Goal: Information Seeking & Learning: Check status

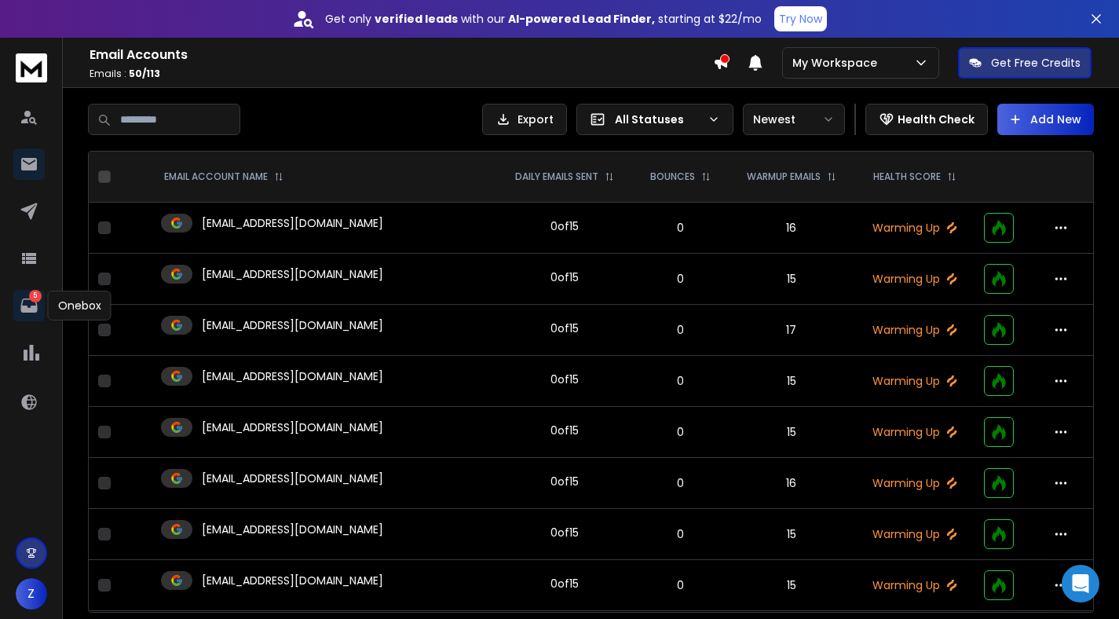
click at [35, 311] on icon at bounding box center [28, 305] width 16 height 14
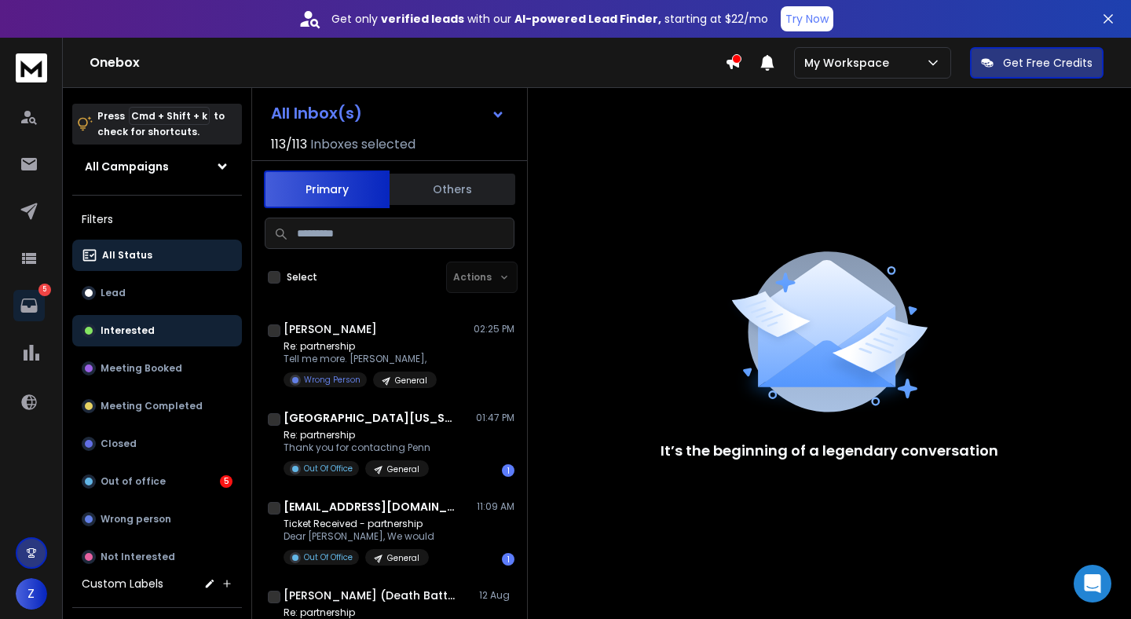
click at [157, 335] on button "Interested" at bounding box center [157, 330] width 170 height 31
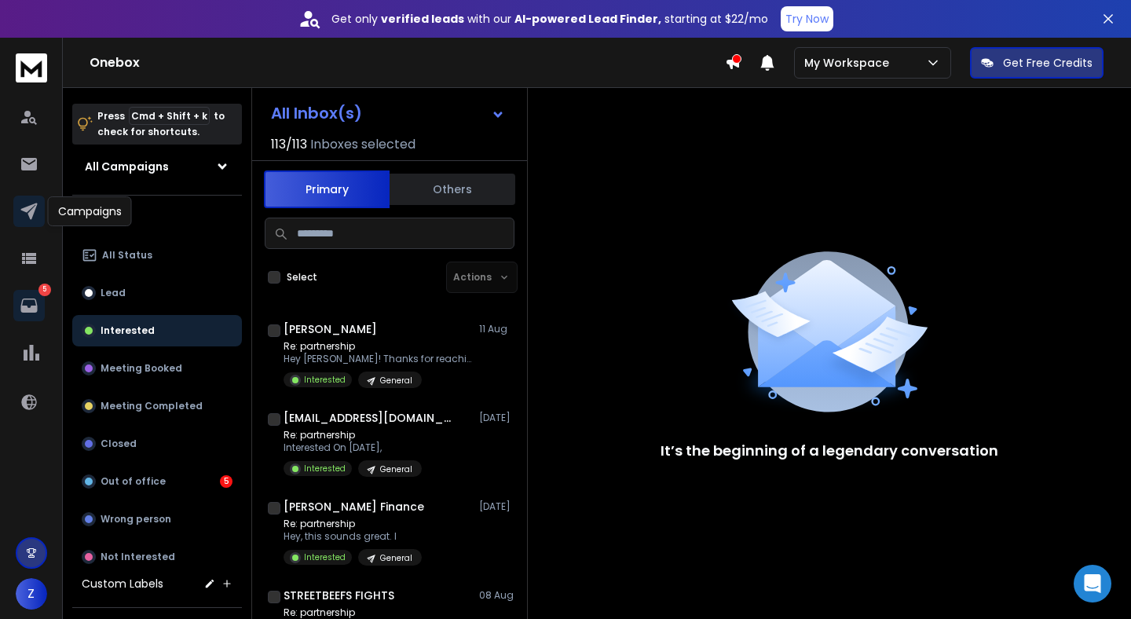
click at [24, 211] on icon at bounding box center [28, 211] width 16 height 16
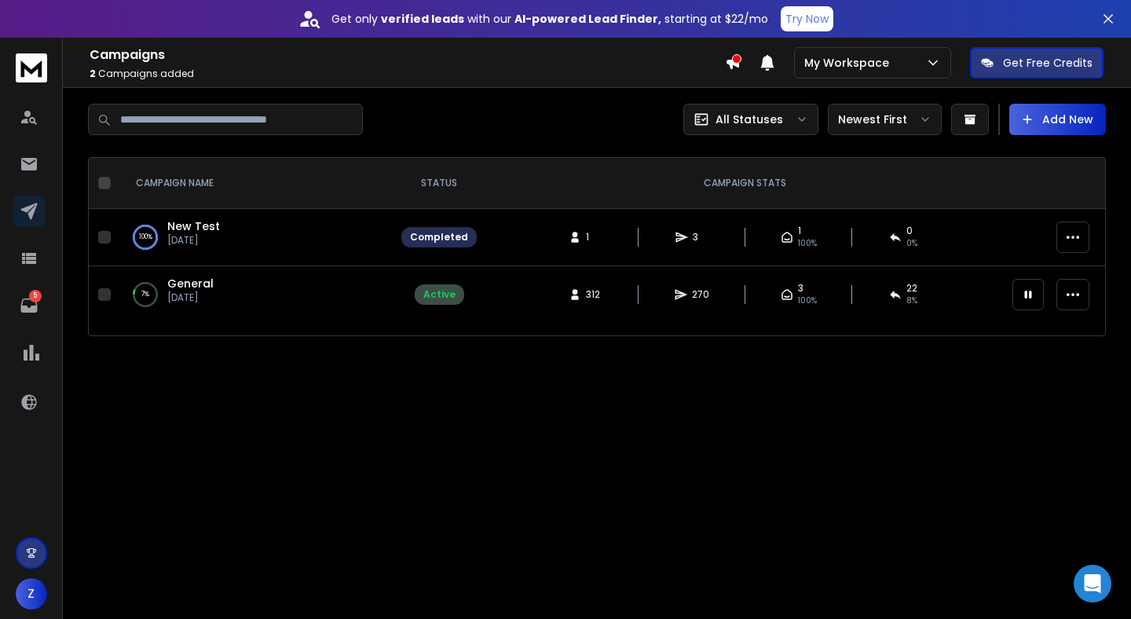
click at [183, 291] on p "[DATE]" at bounding box center [190, 297] width 46 height 13
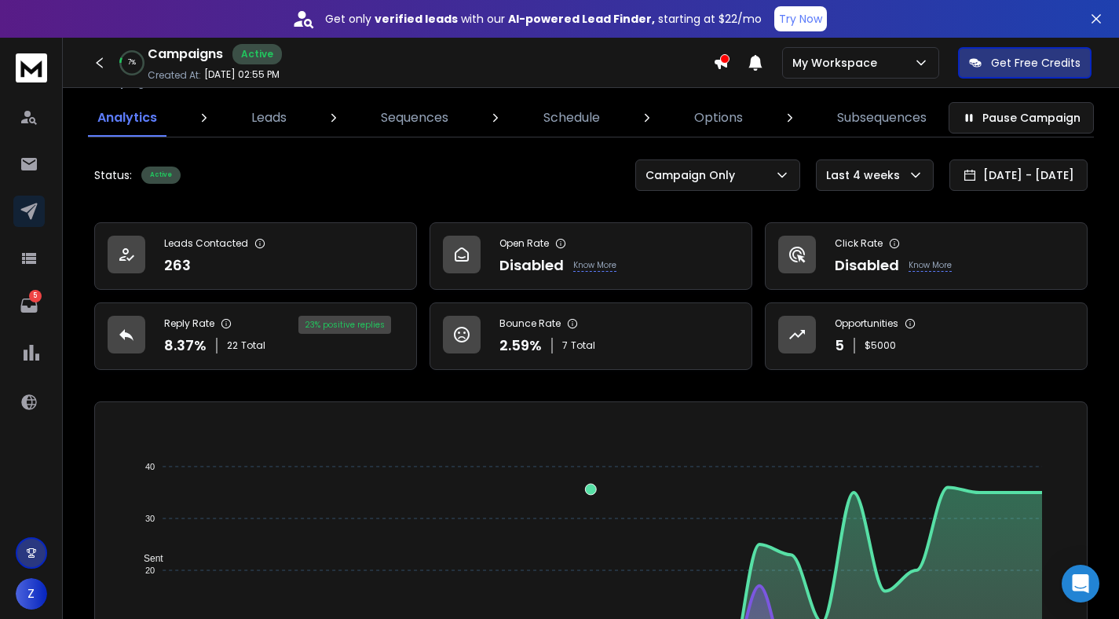
scroll to position [96, 0]
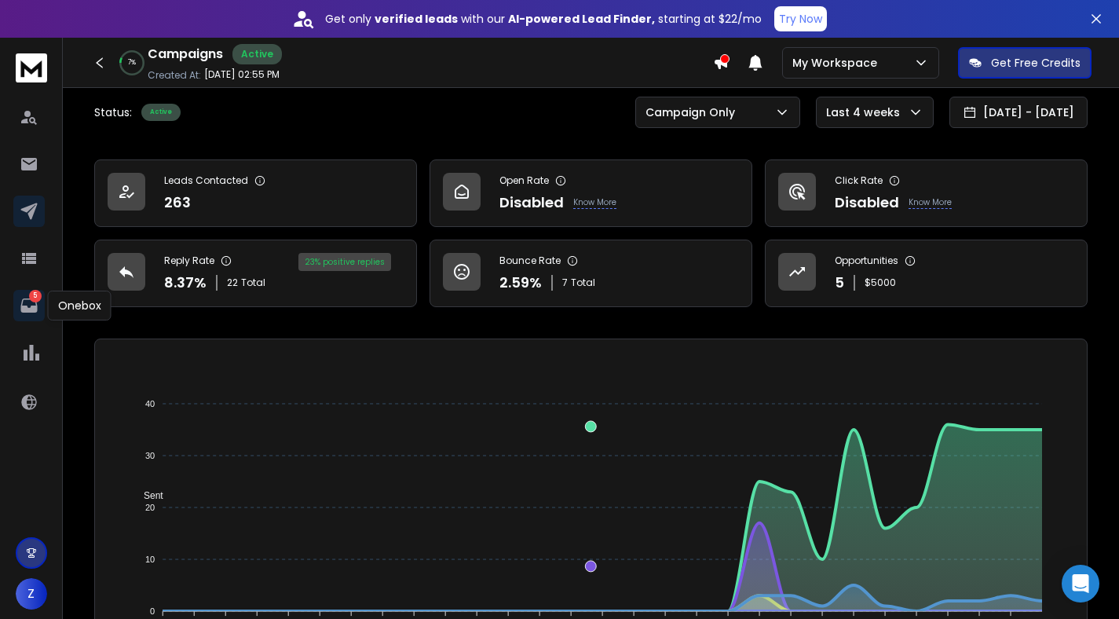
click at [35, 301] on p "5" at bounding box center [35, 296] width 13 height 13
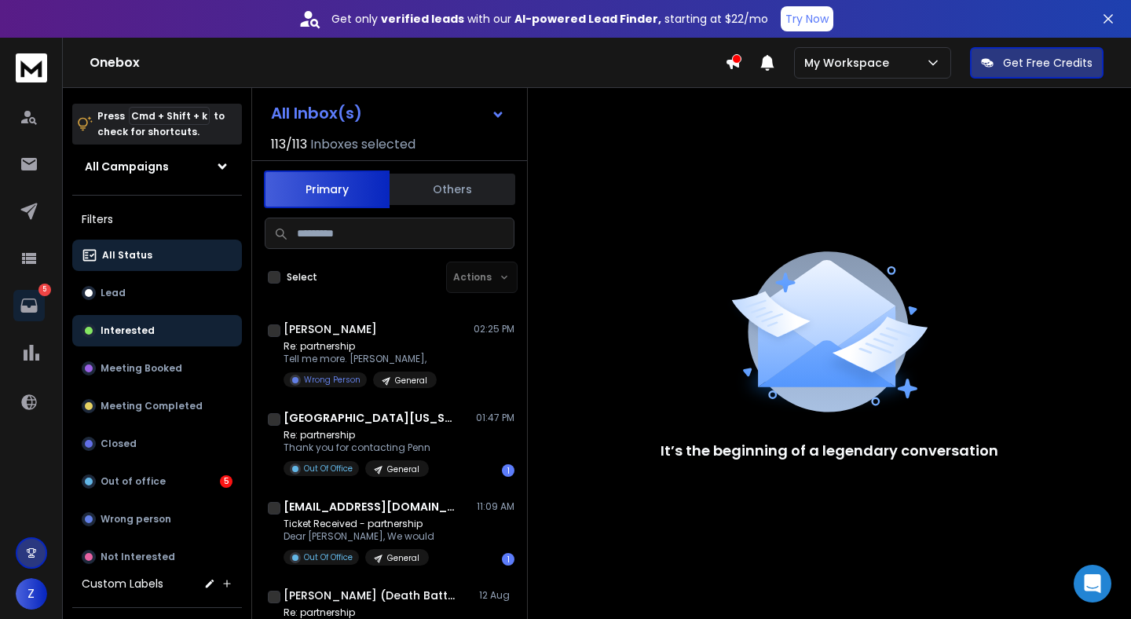
click at [142, 321] on button "Interested" at bounding box center [157, 330] width 170 height 31
